Goal: Navigation & Orientation: Find specific page/section

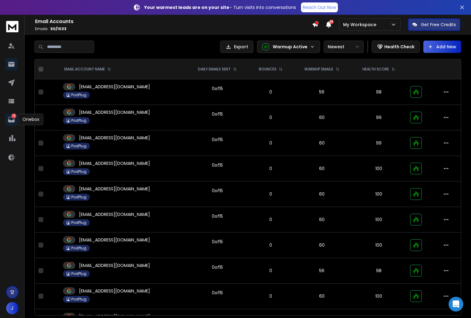
click at [12, 118] on icon at bounding box center [11, 119] width 7 height 7
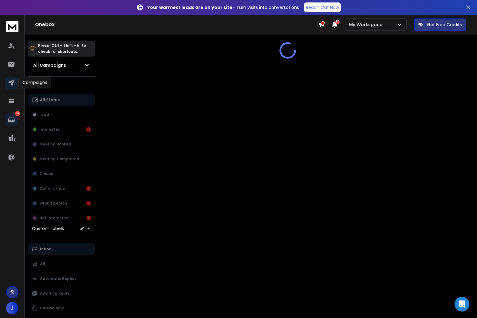
click at [10, 80] on icon at bounding box center [11, 82] width 7 height 7
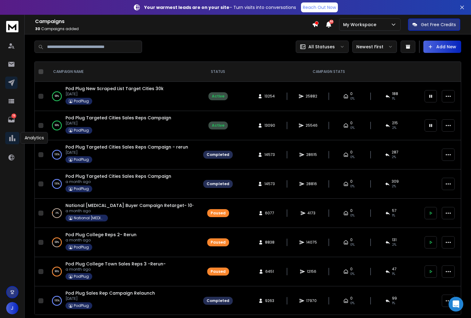
click at [12, 138] on icon at bounding box center [12, 138] width 6 height 6
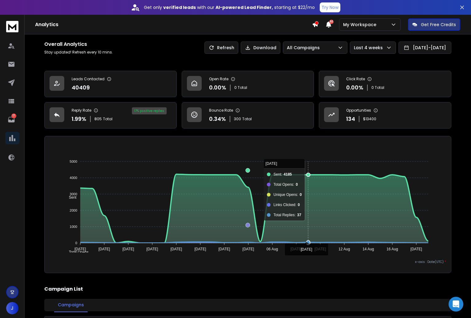
click at [311, 168] on foreignobject "Sent Total Opens Unique Opens Links Clicked Total Replies" at bounding box center [247, 199] width 367 height 108
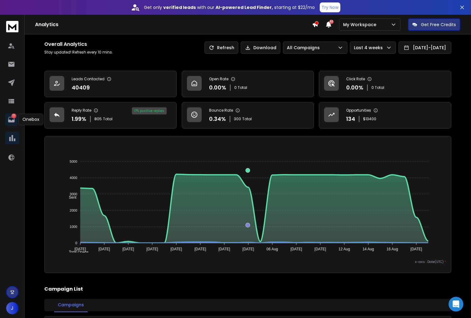
click at [13, 116] on p "17" at bounding box center [13, 115] width 5 height 5
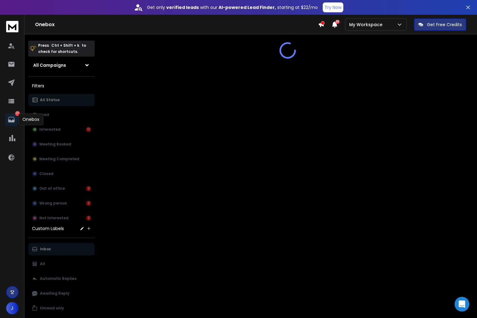
click at [9, 117] on icon at bounding box center [11, 120] width 6 height 6
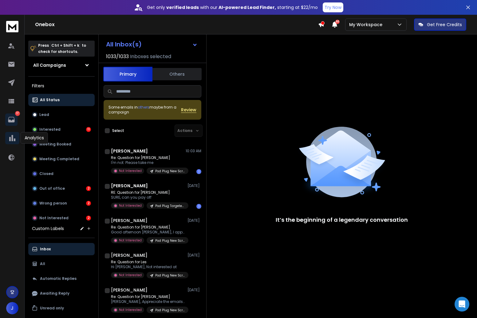
click at [10, 137] on icon at bounding box center [12, 137] width 9 height 9
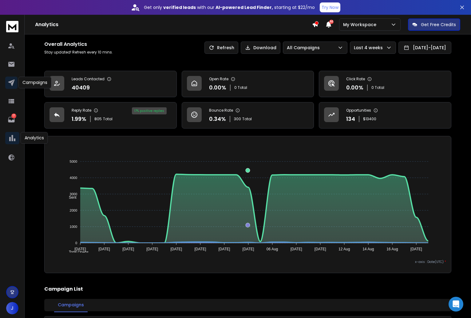
click at [13, 78] on link at bounding box center [11, 83] width 12 height 12
